Goal: Find specific page/section: Find specific page/section

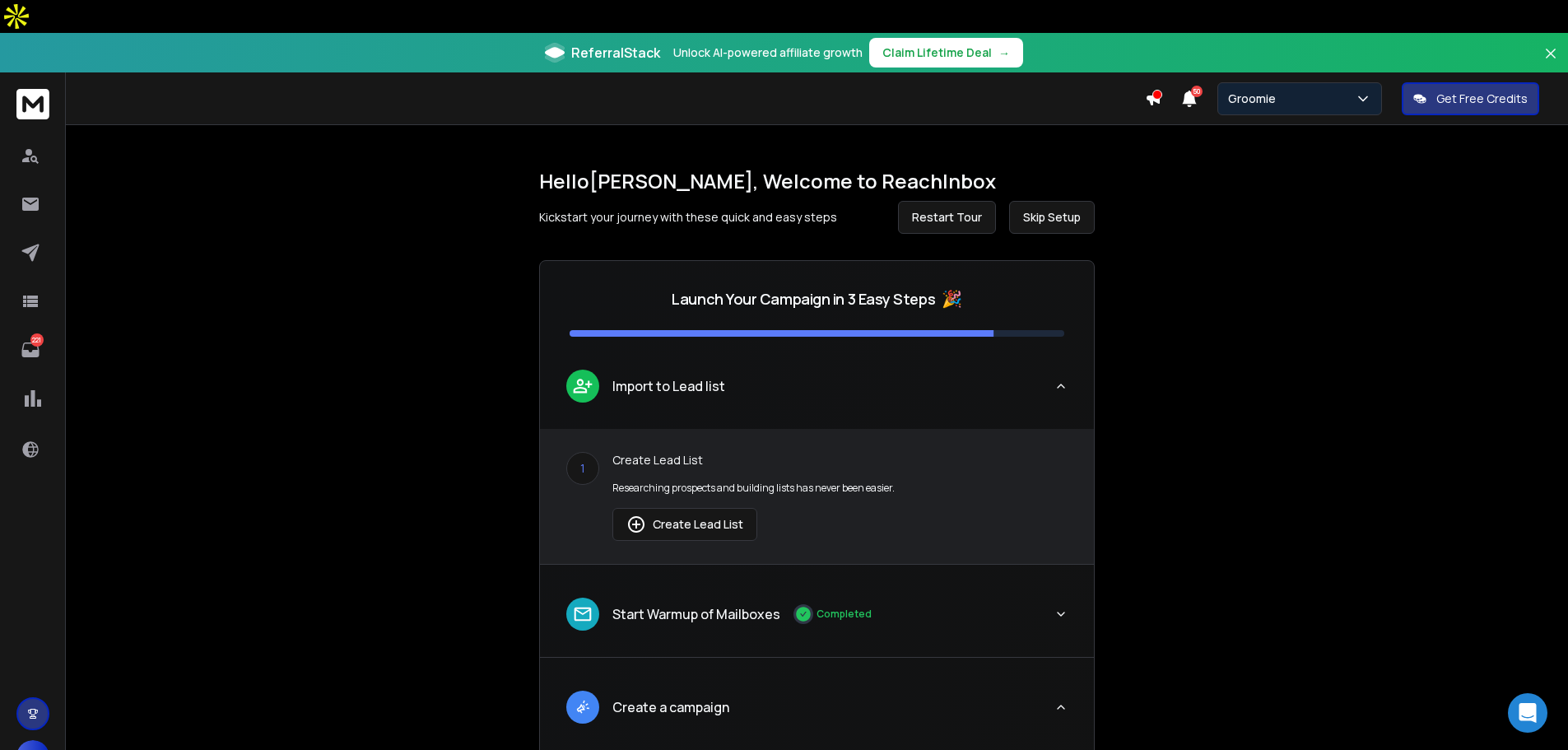
click at [1289, 90] on div "Groomie" at bounding box center [1299, 99] width 143 height 17
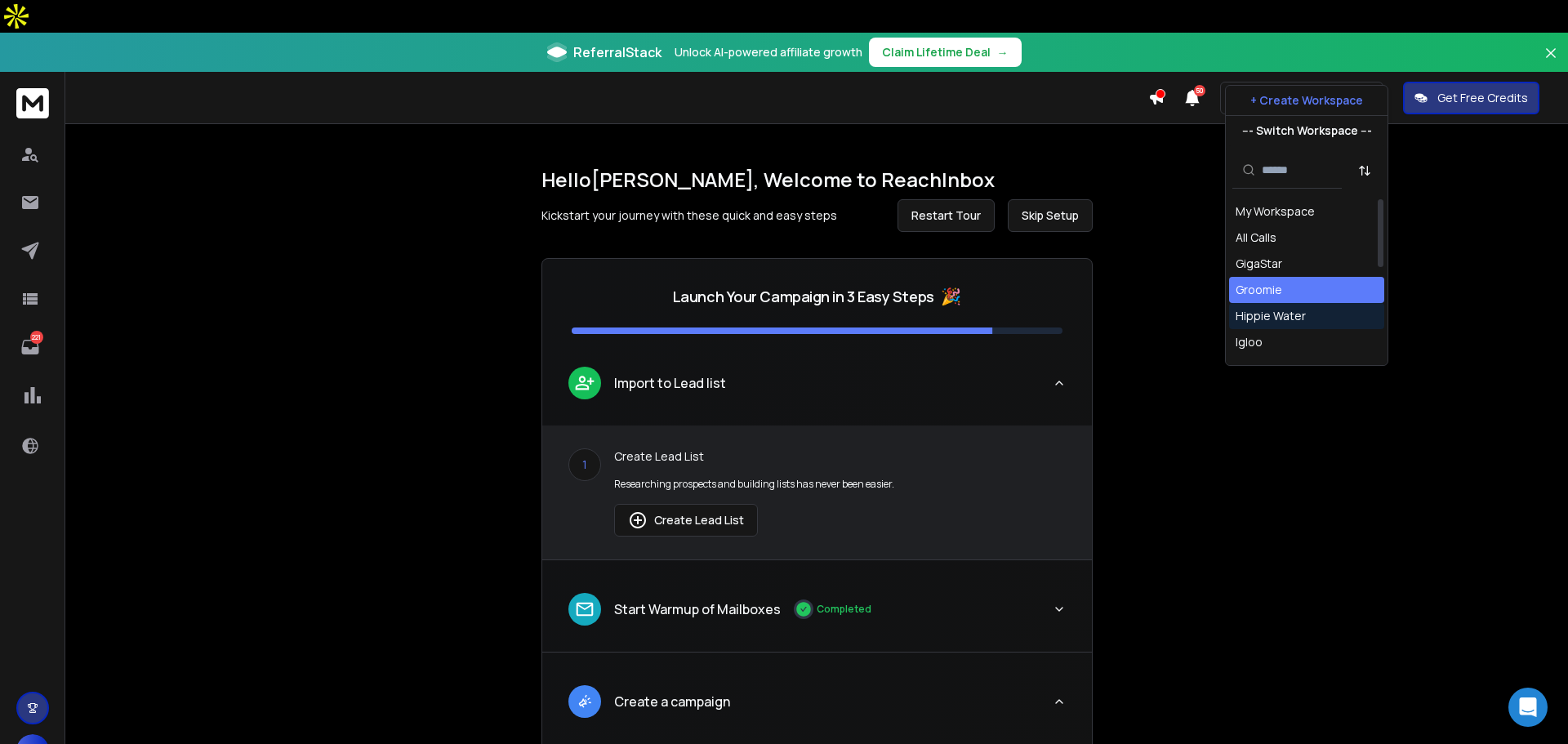
click at [1292, 322] on div "Hippie Water" at bounding box center [1271, 316] width 70 height 16
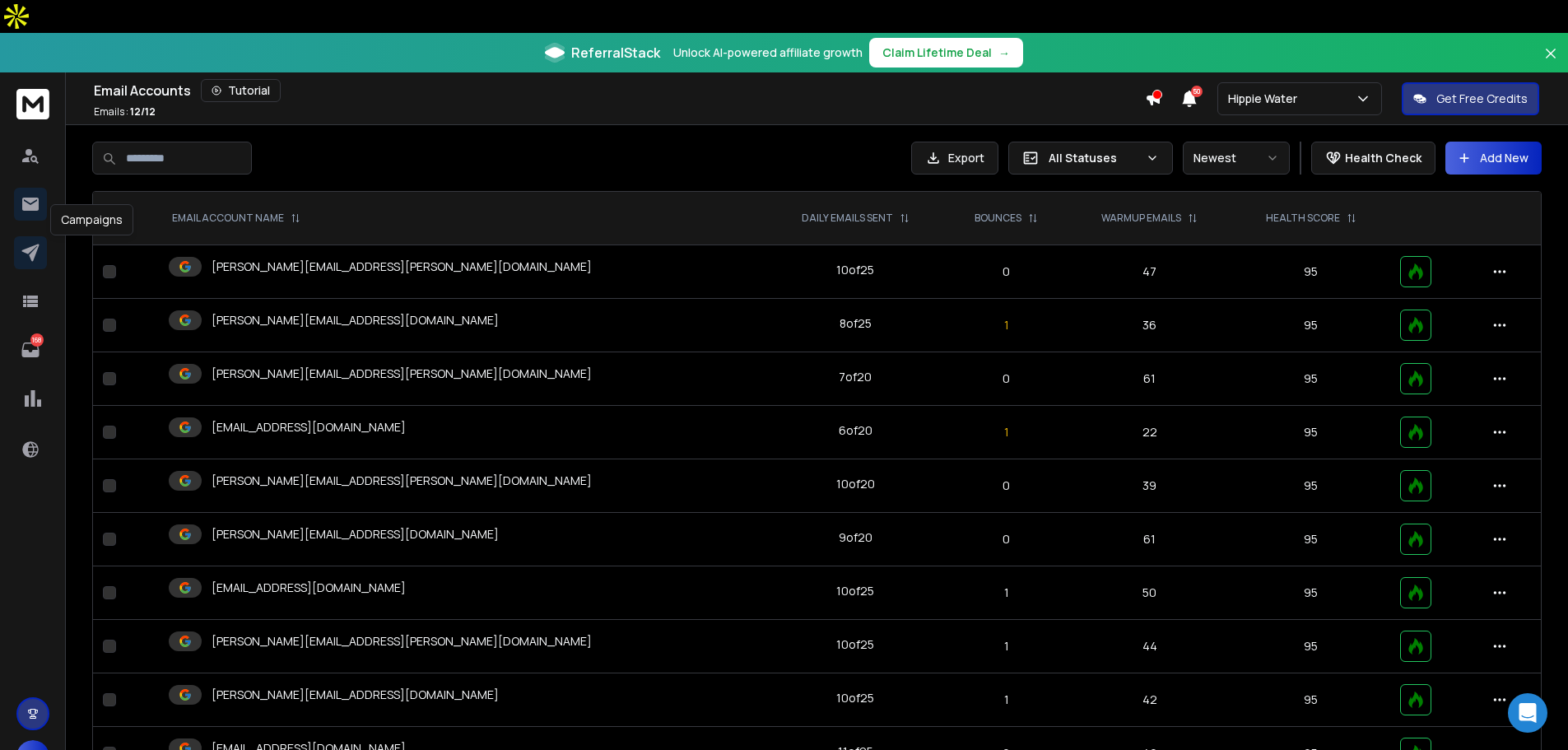
click at [26, 243] on icon at bounding box center [29, 252] width 19 height 19
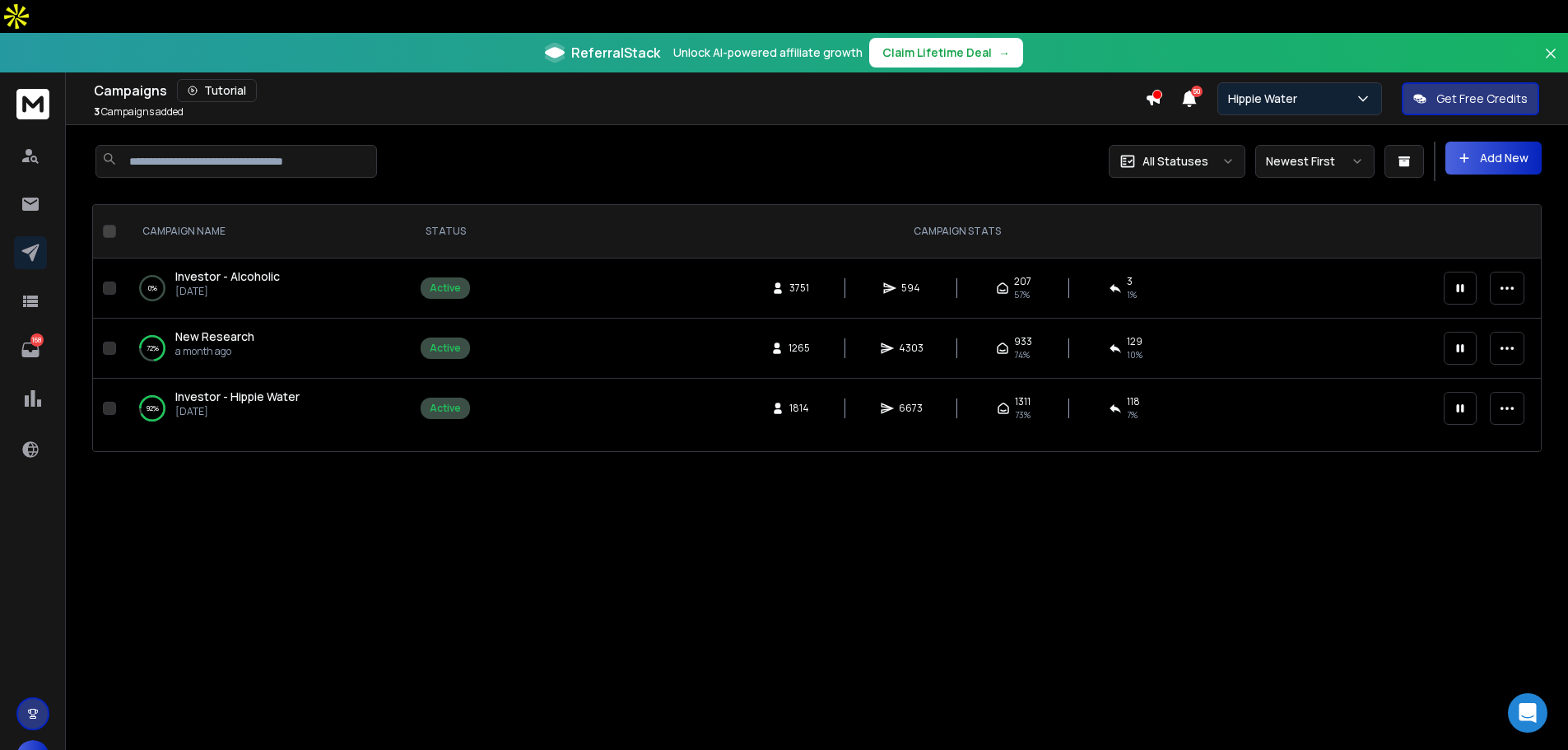
click at [1337, 90] on div "Hippie Water" at bounding box center [1299, 99] width 143 height 17
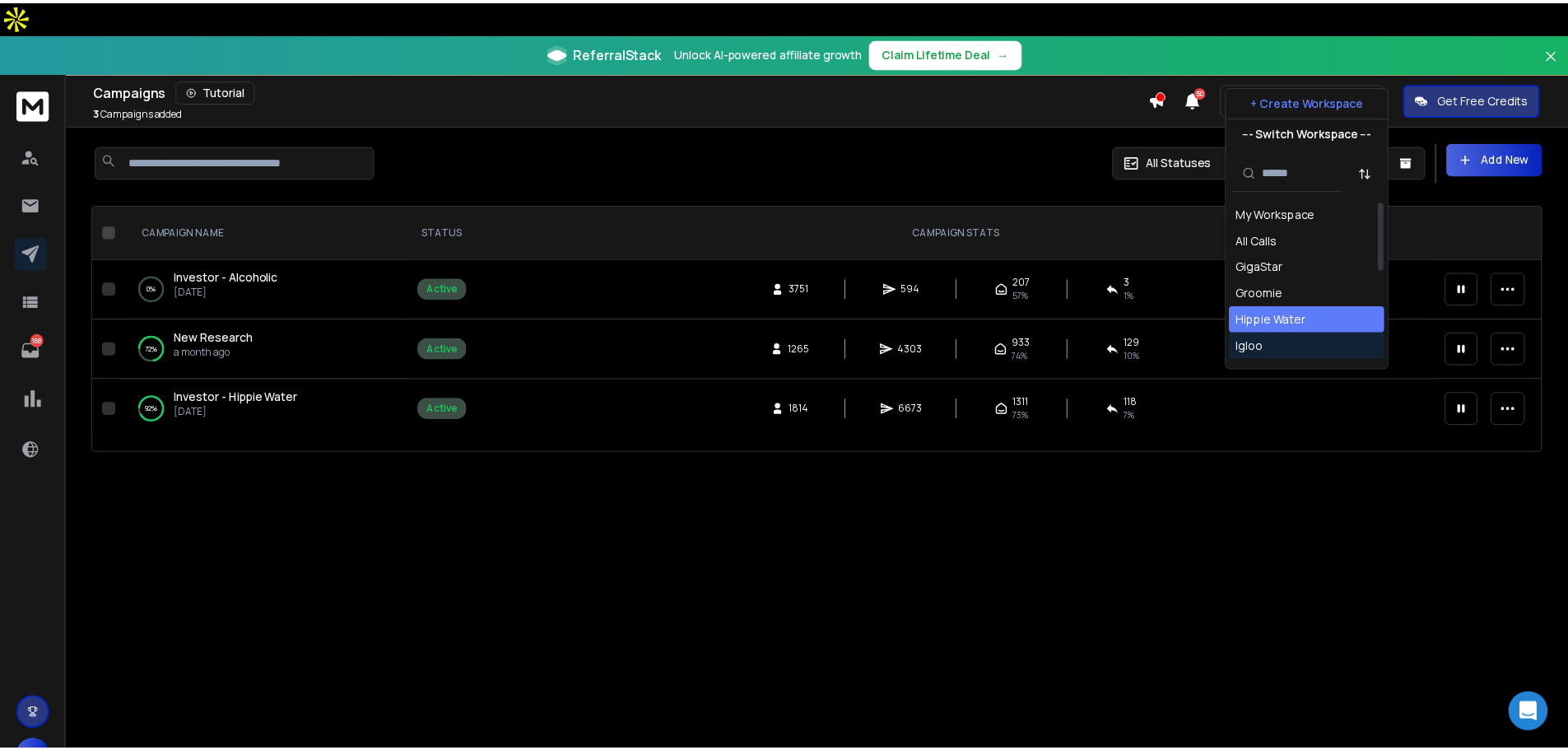
scroll to position [82, 0]
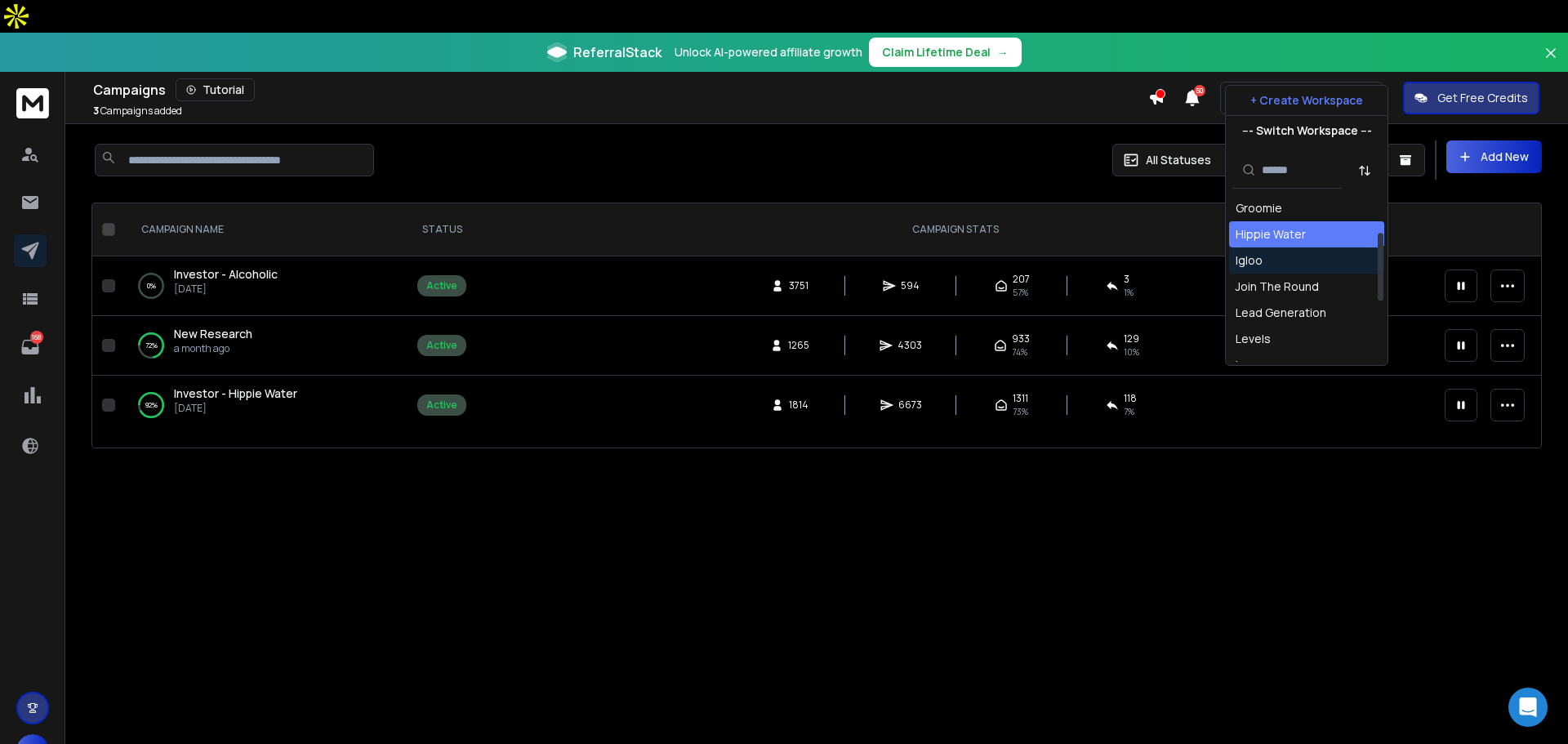
click at [1302, 256] on div "Igloo" at bounding box center [1307, 260] width 155 height 27
